Goal: Information Seeking & Learning: Check status

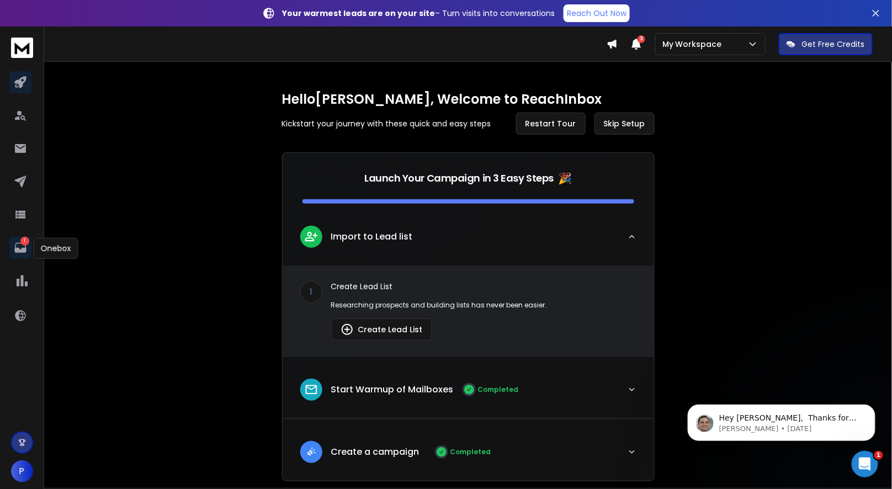
click at [24, 243] on p "1" at bounding box center [24, 241] width 9 height 9
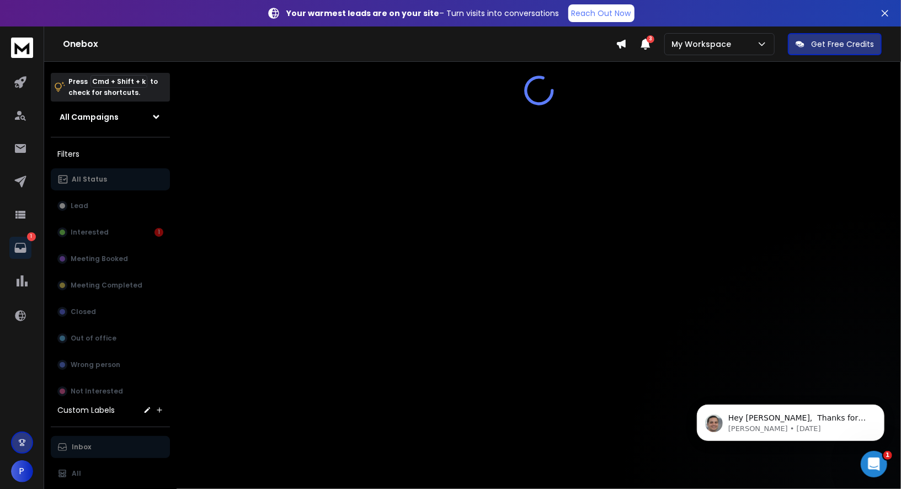
click at [106, 230] on div "All Status Lead Interested 1 Meeting Booked Meeting Completed Closed Out of off…" at bounding box center [110, 285] width 119 height 234
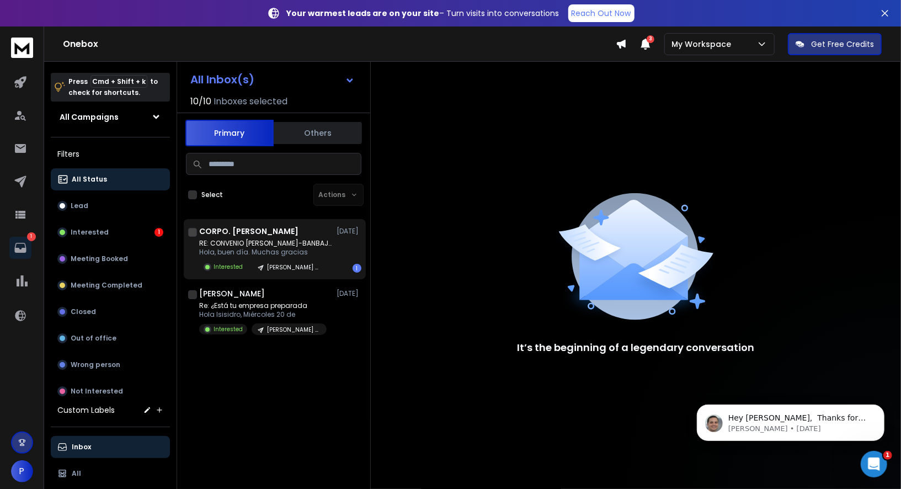
click at [316, 250] on p "Hola, buen día. Muchas gracias" at bounding box center [265, 252] width 132 height 9
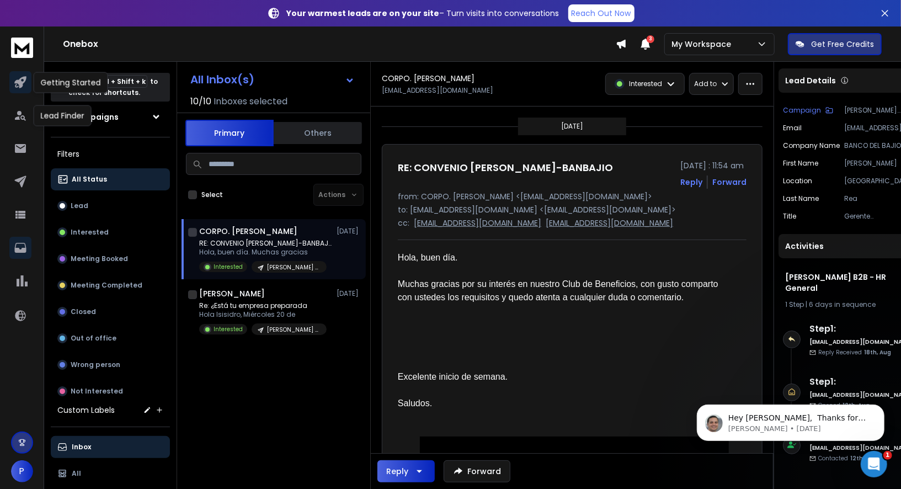
click at [15, 85] on icon at bounding box center [16, 85] width 3 height 3
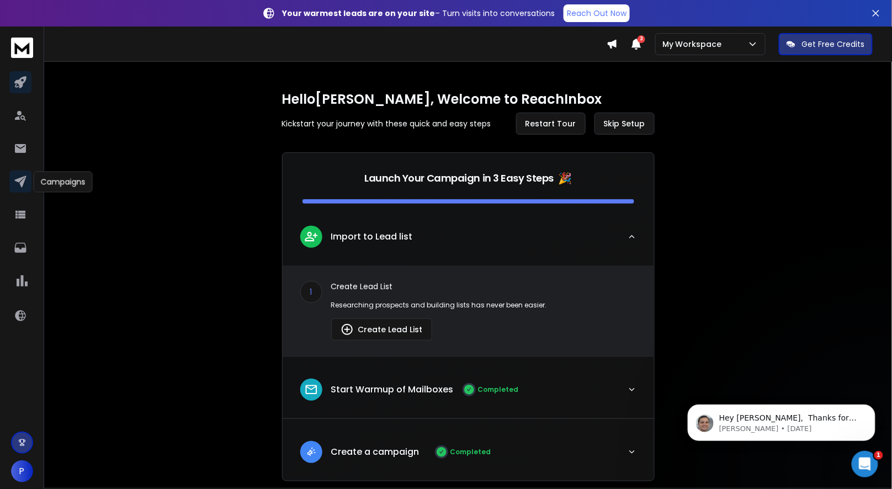
click at [26, 179] on link at bounding box center [20, 182] width 22 height 22
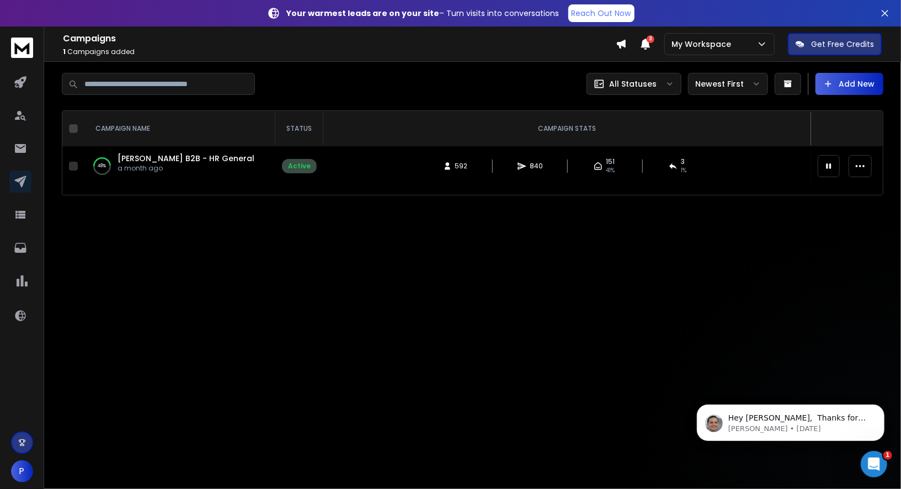
click at [161, 167] on p "a month ago" at bounding box center [186, 168] width 137 height 9
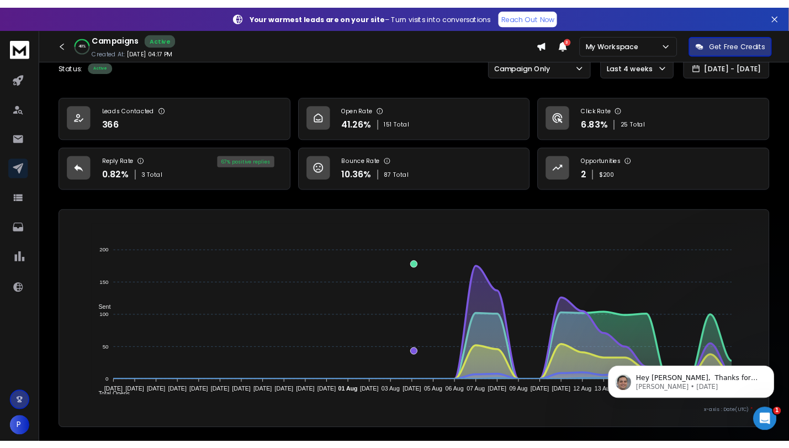
scroll to position [81, 0]
